Goal: Check status: Check status

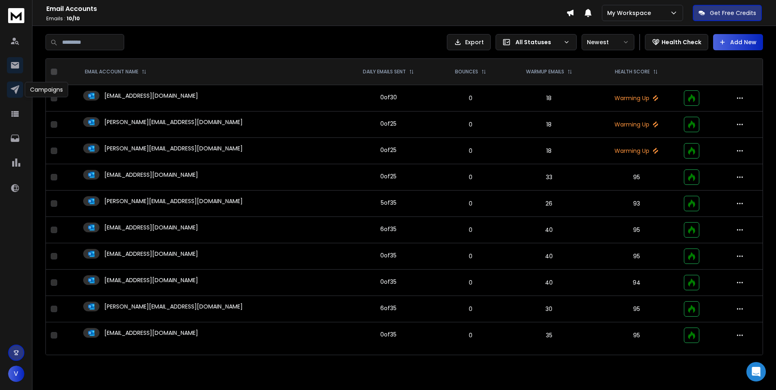
click at [17, 95] on link at bounding box center [15, 90] width 16 height 16
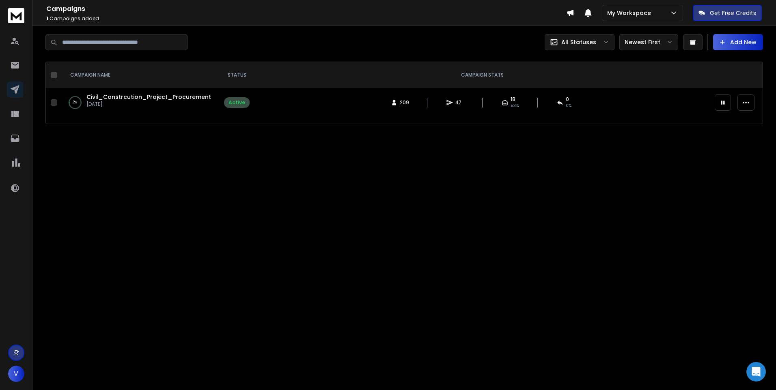
click at [130, 93] on span "Civil_Constrcution_Project_Procurement" at bounding box center [148, 97] width 125 height 8
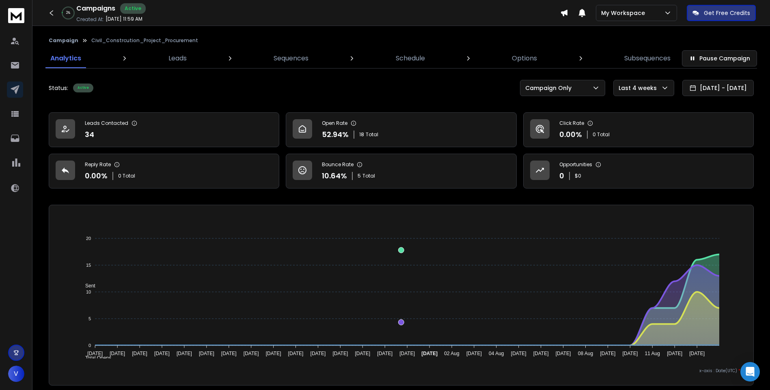
click at [417, 129] on link "Open Rate 52.94 % 18 Total" at bounding box center [401, 129] width 230 height 35
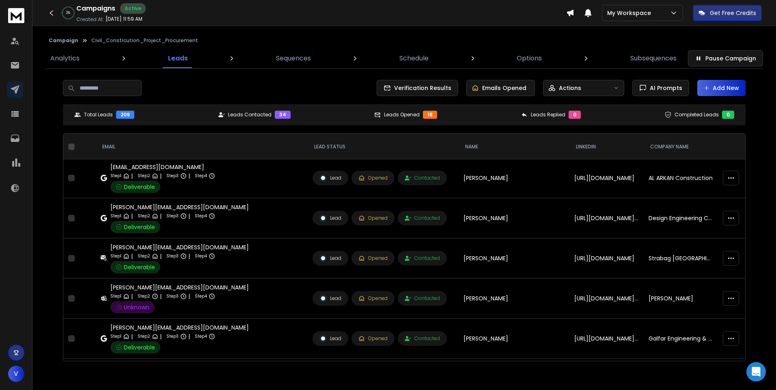
scroll to position [114, 0]
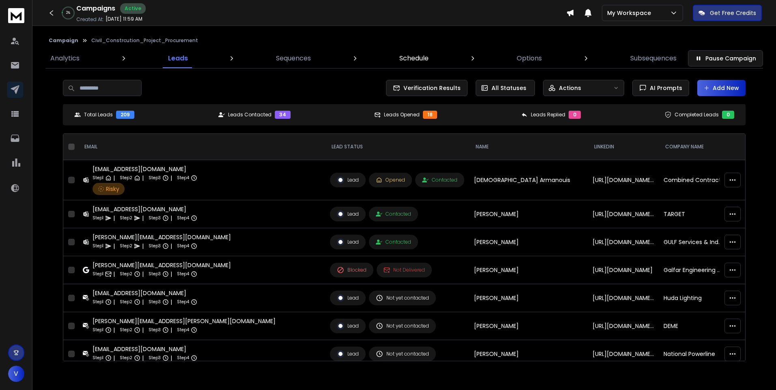
click at [421, 51] on link "Schedule" at bounding box center [413, 58] width 39 height 19
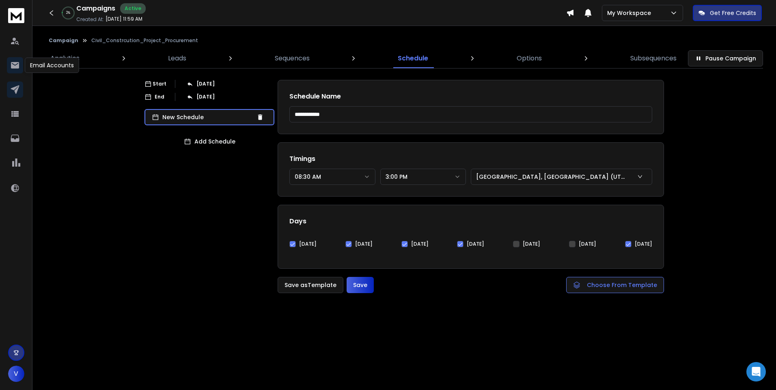
click at [18, 64] on icon at bounding box center [15, 65] width 10 height 10
